Goal: Task Accomplishment & Management: Manage account settings

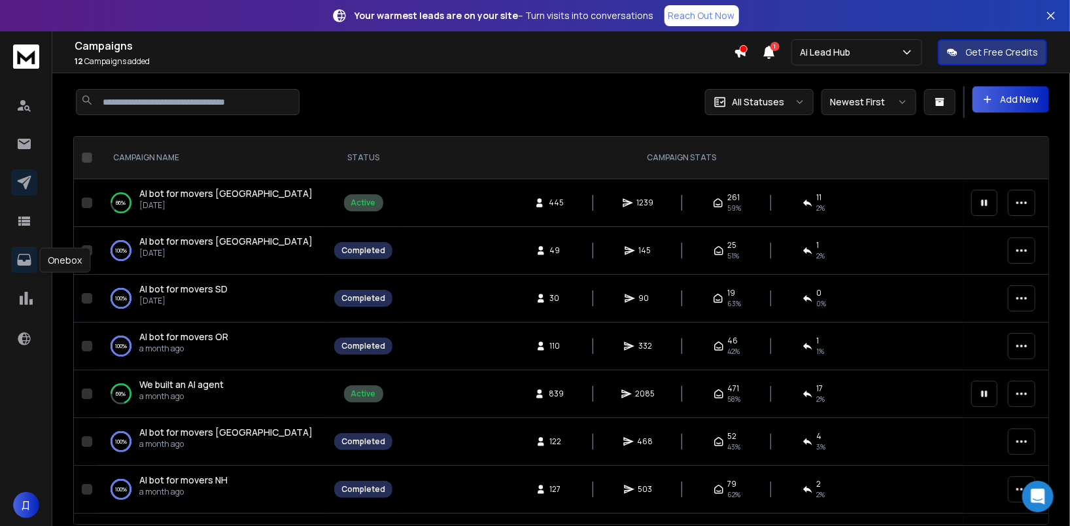
click at [22, 264] on icon at bounding box center [24, 260] width 14 height 12
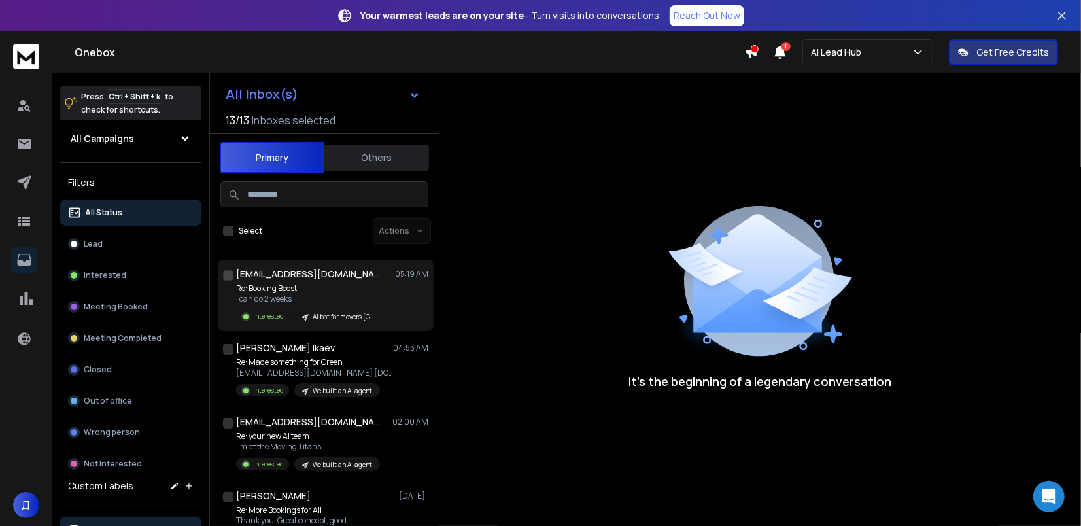
click at [364, 288] on p "Re: Booking Boost" at bounding box center [309, 288] width 147 height 10
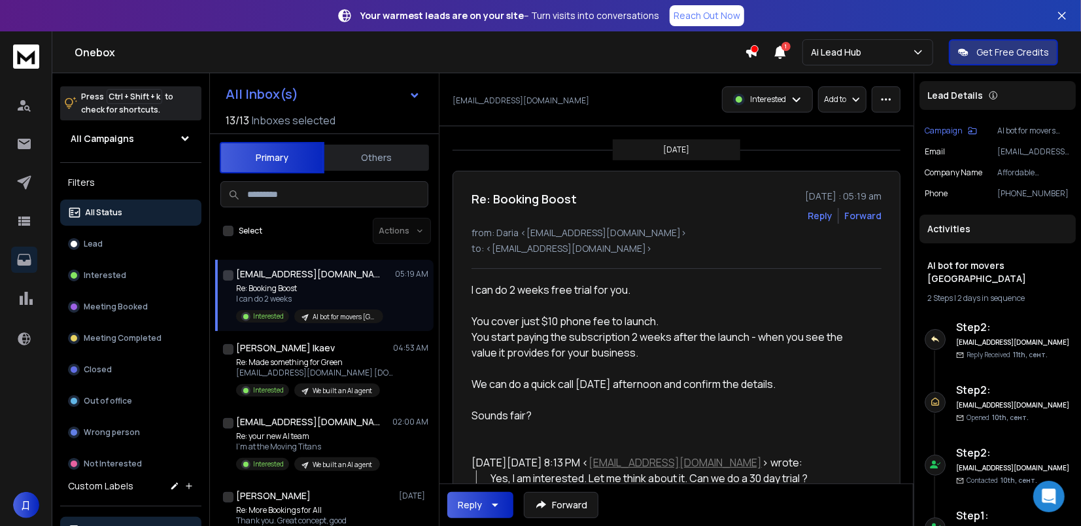
scroll to position [73, 0]
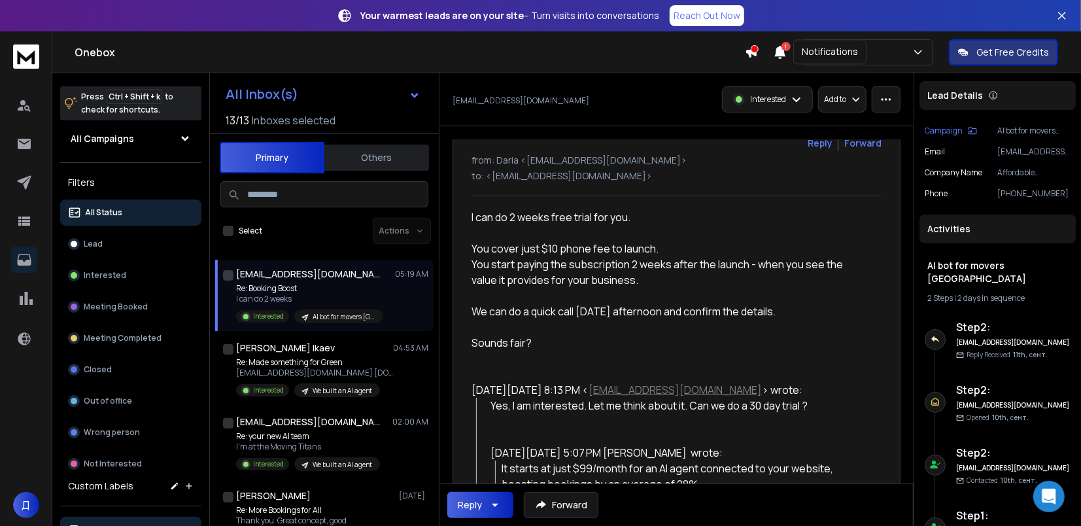
click at [789, 52] on body "Your warmest leads are on your site – Turn visits into conversations Reach Out …" at bounding box center [540, 263] width 1081 height 526
click at [785, 56] on icon at bounding box center [779, 52] width 13 height 13
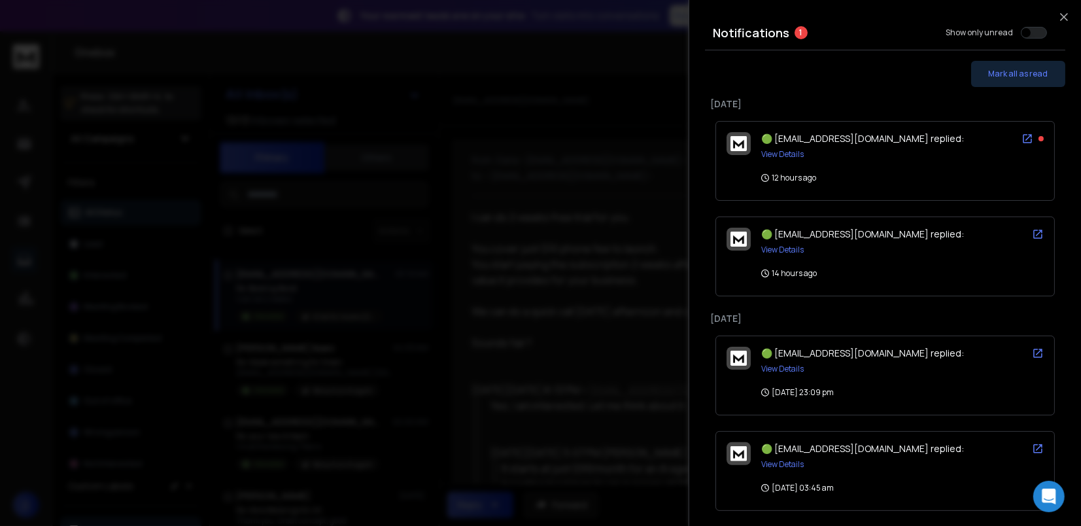
click at [1014, 74] on span "Mark all as read" at bounding box center [1018, 74] width 59 height 10
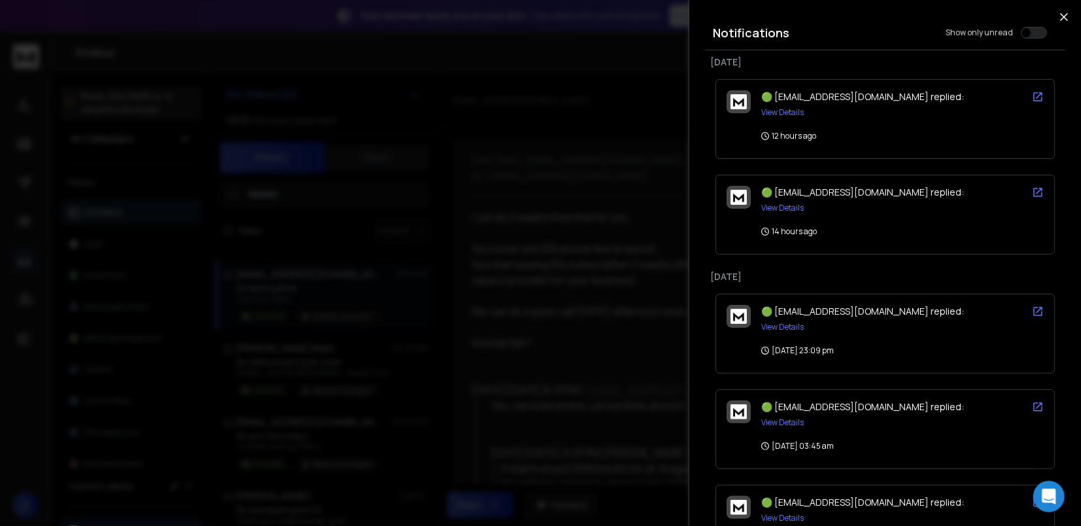
click at [1065, 16] on icon "button" at bounding box center [1063, 16] width 13 height 13
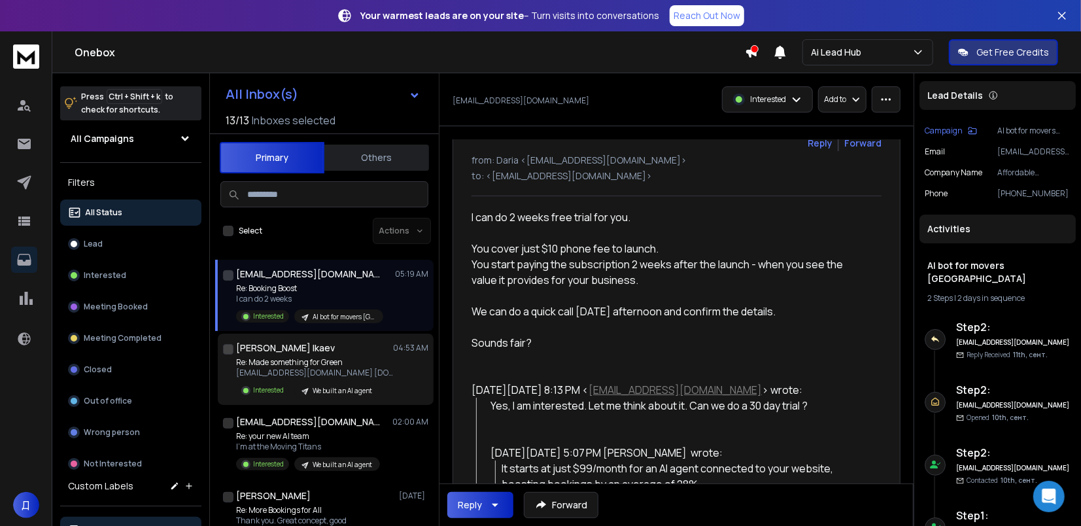
click at [378, 371] on p "[EMAIL_ADDRESS][DOMAIN_NAME] [DOMAIN_NAME] *[PHONE_NUMBER]* NYSDOT 39058" at bounding box center [314, 372] width 157 height 10
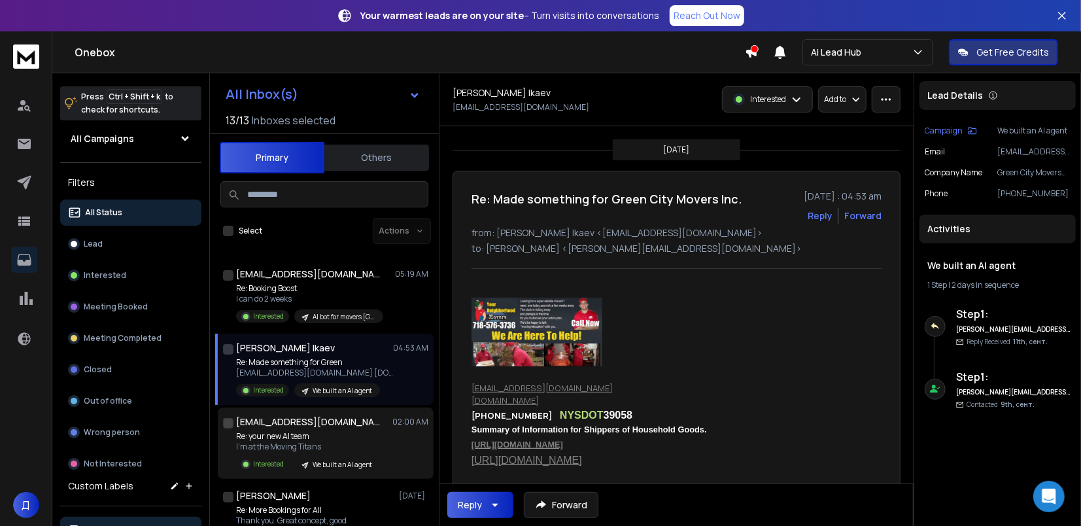
click at [380, 419] on div "[EMAIL_ADDRESS][DOMAIN_NAME] 02:00 AM" at bounding box center [332, 421] width 192 height 13
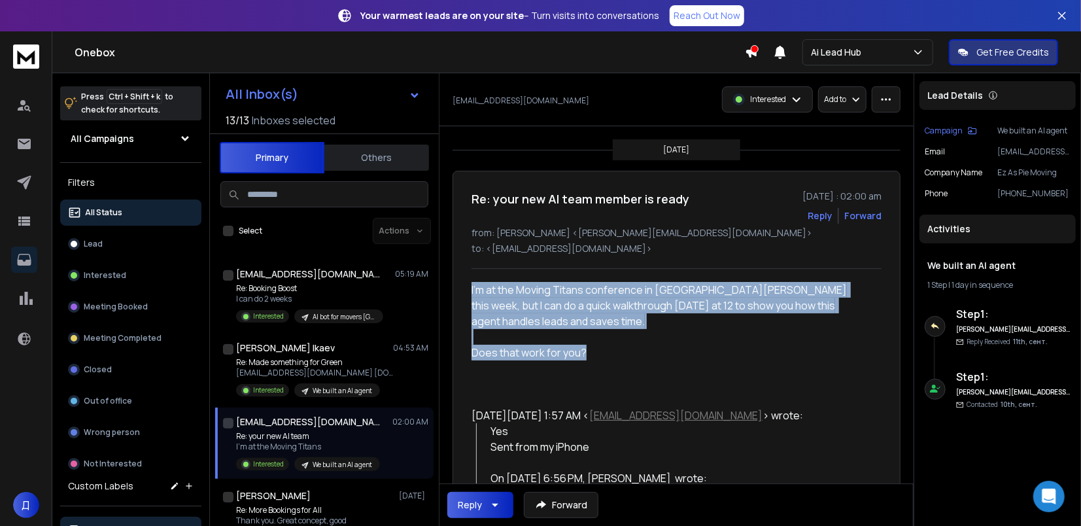
drag, startPoint x: 619, startPoint y: 351, endPoint x: 460, endPoint y: 288, distance: 170.8
click at [476, 289] on div "I'm at the Moving Titans conference in [GEOGRAPHIC_DATA][PERSON_NAME] this week…" at bounding box center [662, 321] width 382 height 78
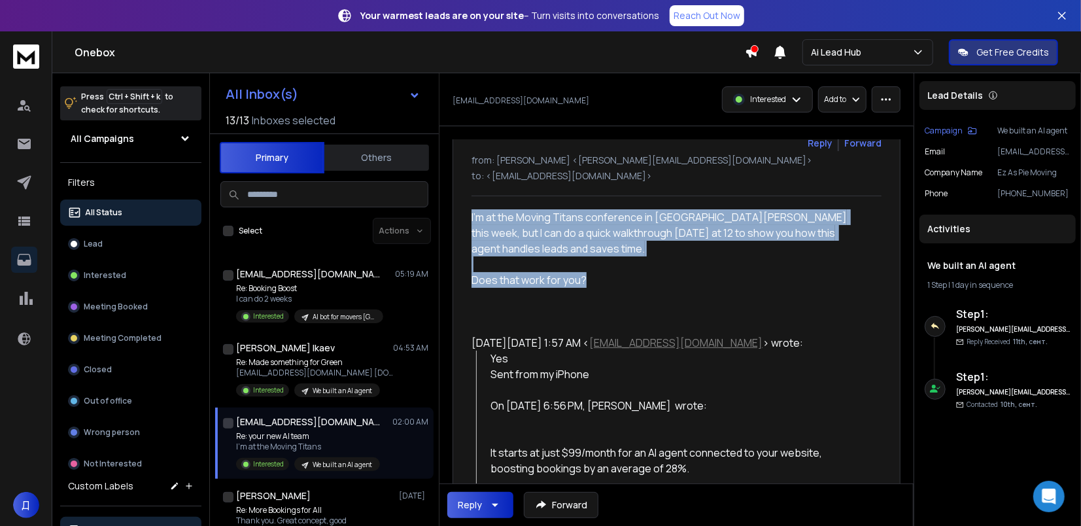
click at [564, 242] on div "I'm at the Moving Titans conference in [GEOGRAPHIC_DATA][PERSON_NAME] this week…" at bounding box center [662, 248] width 382 height 78
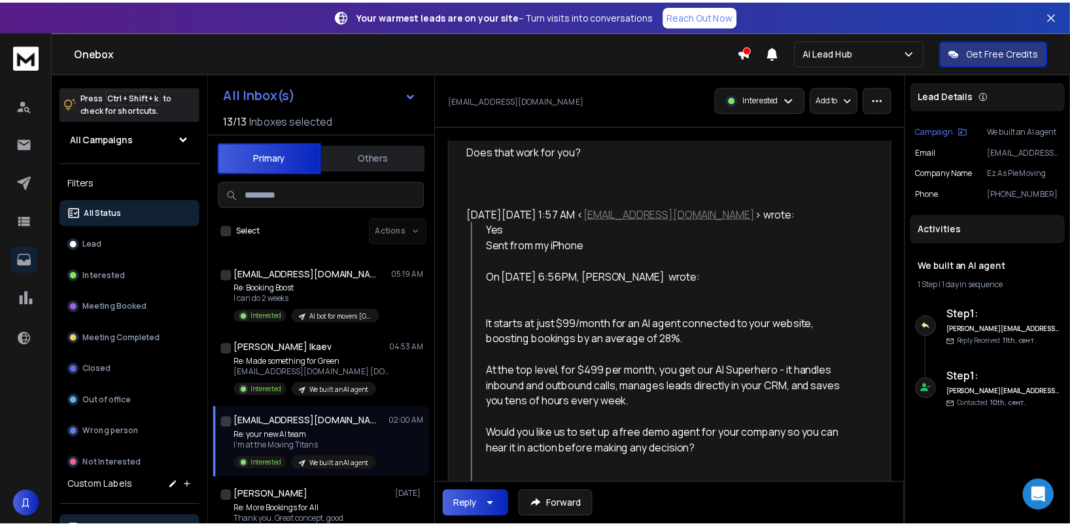
scroll to position [0, 0]
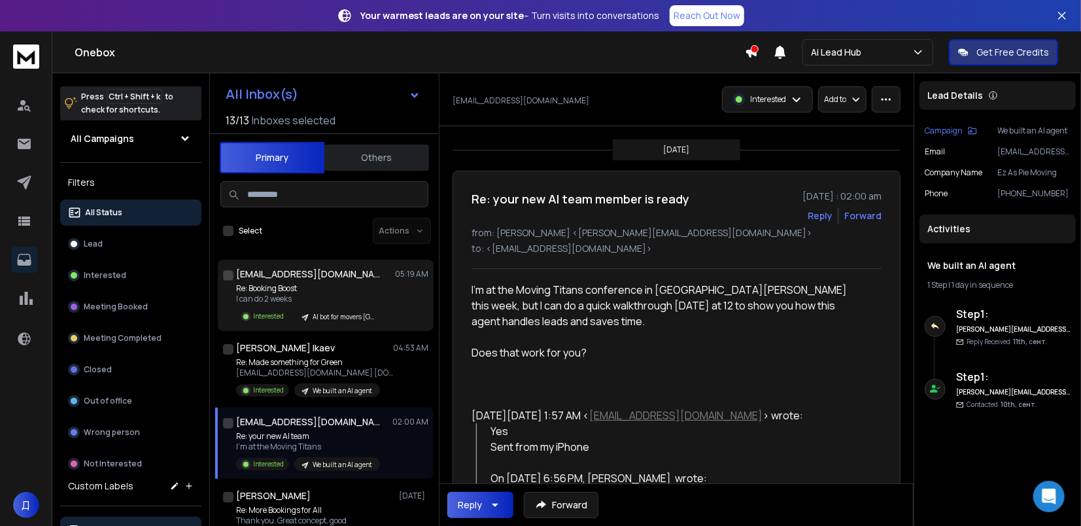
click at [385, 284] on div "Re: Booking Boost I can do 2 weeks Interested AI bot for movers [GEOGRAPHIC_DAT…" at bounding box center [332, 303] width 192 height 40
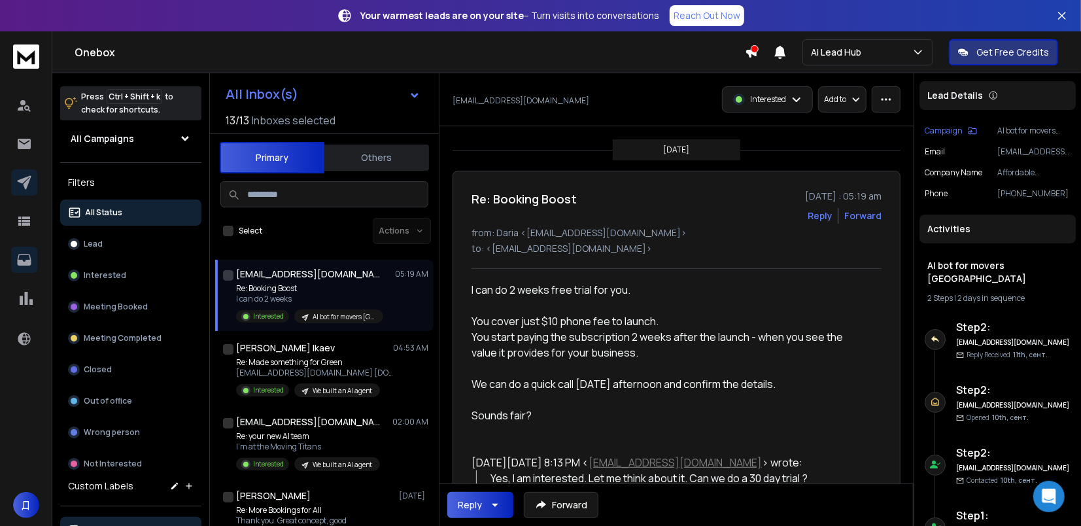
click at [29, 180] on icon at bounding box center [24, 182] width 14 height 14
